Goal: Check status

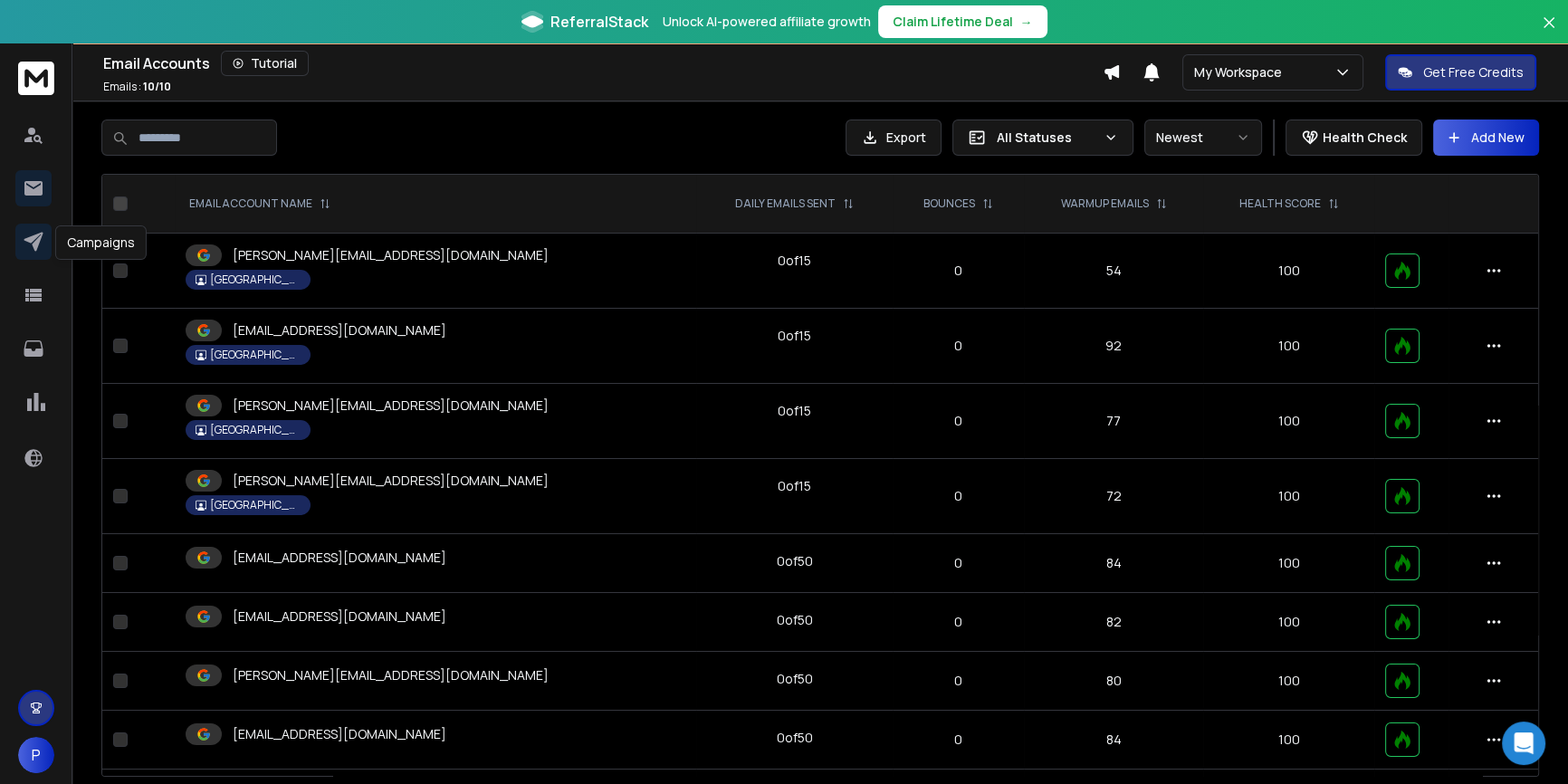
click at [34, 246] on icon at bounding box center [32, 242] width 19 height 19
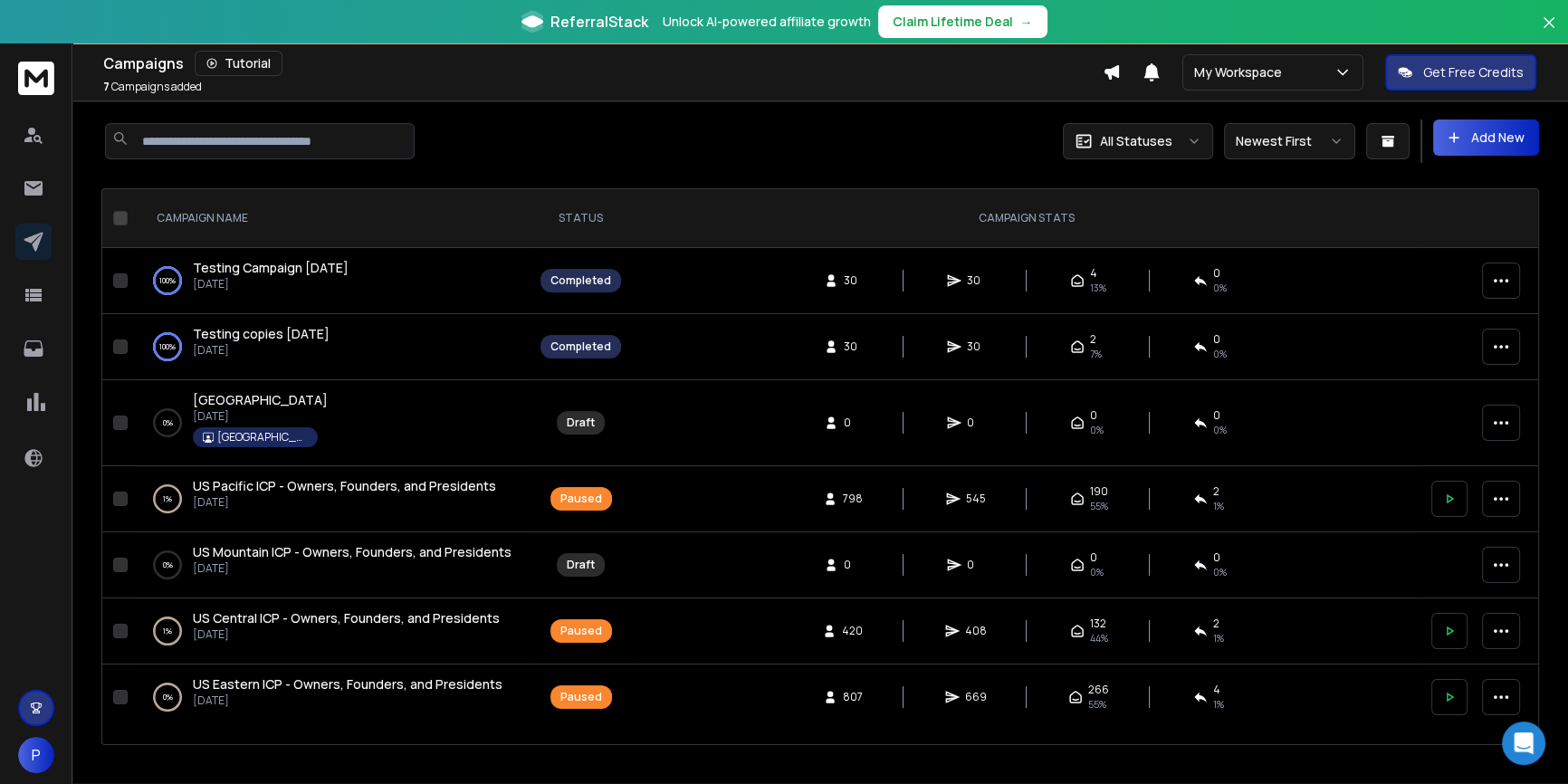
click at [279, 284] on p "9 days ago" at bounding box center [270, 284] width 156 height 15
